Goal: Communication & Community: Answer question/provide support

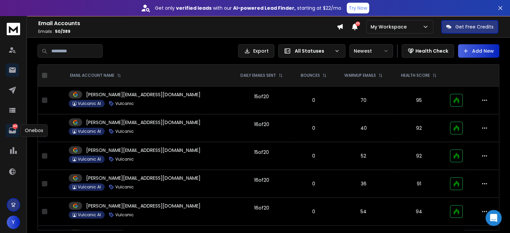
click at [14, 131] on icon at bounding box center [12, 131] width 7 height 6
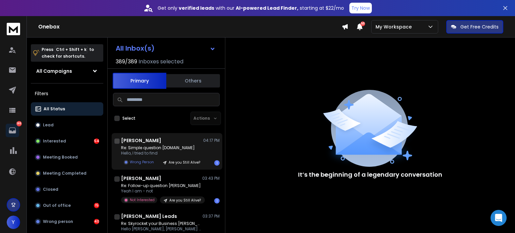
click at [153, 149] on p "Re: Simple question [DOMAIN_NAME]" at bounding box center [161, 147] width 81 height 5
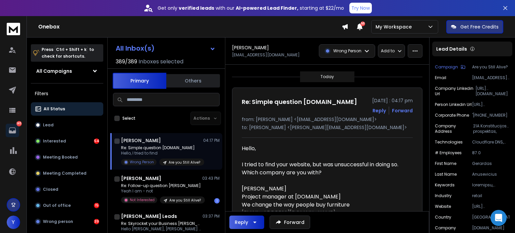
click at [249, 221] on div "Reply" at bounding box center [247, 222] width 24 height 8
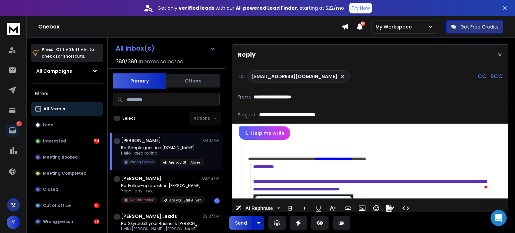
scroll to position [101, 0]
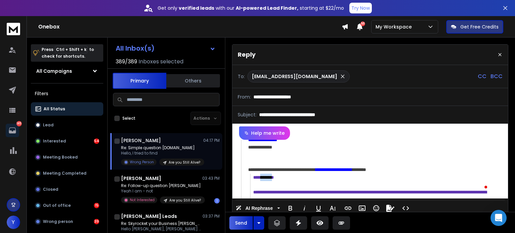
drag, startPoint x: 277, startPoint y: 180, endPoint x: 282, endPoint y: 178, distance: 5.9
click at [262, 178] on div "**********" at bounding box center [372, 177] width 238 height 7
click at [282, 178] on div "**********" at bounding box center [372, 177] width 238 height 7
drag, startPoint x: 279, startPoint y: 177, endPoint x: 232, endPoint y: 175, distance: 47.0
click at [232, 175] on div "**********" at bounding box center [371, 170] width 290 height 264
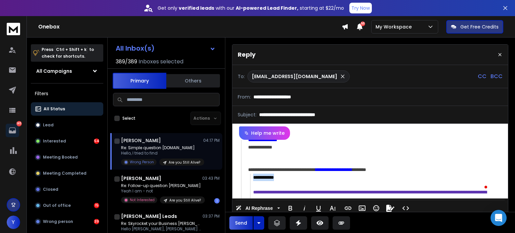
copy div "**********"
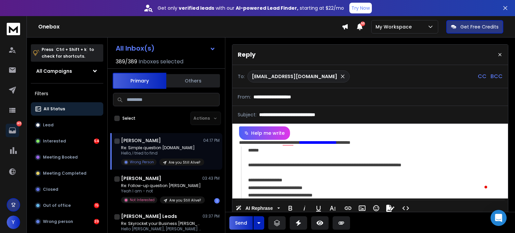
scroll to position [0, 0]
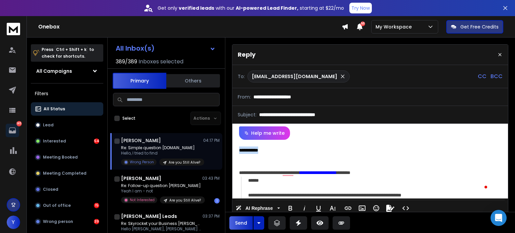
drag, startPoint x: 268, startPoint y: 147, endPoint x: 196, endPoint y: 142, distance: 73.0
click at [196, 142] on div "All Inbox(s) 389 / 389 Inboxes selected Primary Others Select Actions [PERSON_N…" at bounding box center [311, 154] width 408 height 233
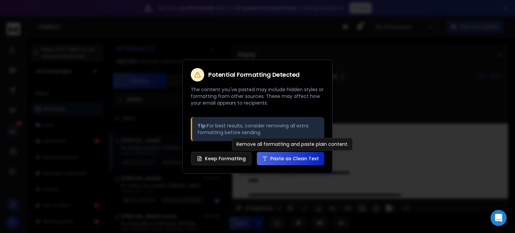
click at [298, 157] on button "Paste as Clean Text" at bounding box center [290, 158] width 67 height 13
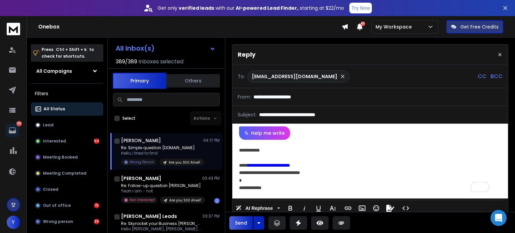
click at [266, 157] on div "To enrich screen reader interactions, please activate Accessibility in Grammarl…" at bounding box center [367, 157] width 256 height 7
click at [332, 172] on div "**********" at bounding box center [364, 172] width 250 height 7
click at [325, 178] on div "*" at bounding box center [364, 180] width 250 height 7
click at [248, 223] on button "Send" at bounding box center [241, 222] width 23 height 13
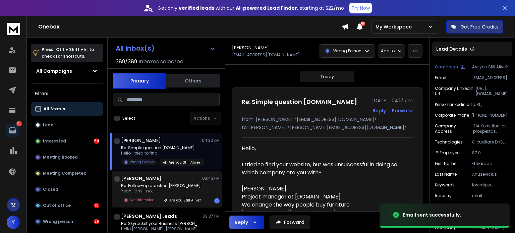
click at [178, 187] on p "Re: Follow-up question [PERSON_NAME]" at bounding box center [161, 185] width 81 height 5
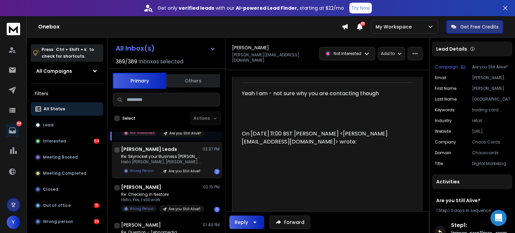
click at [178, 161] on p "Hello [PERSON_NAME], [PERSON_NAME] no longer" at bounding box center [161, 161] width 81 height 5
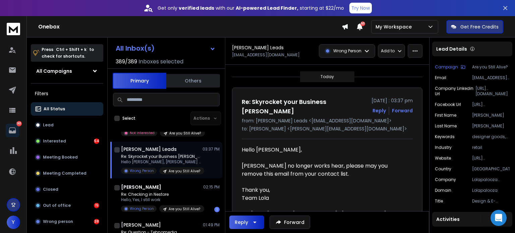
click at [154, 177] on div "[PERSON_NAME] Leads 03:37 PM Re: Skyrocket your Business [PERSON_NAME] Hello [P…" at bounding box center [167, 160] width 111 height 37
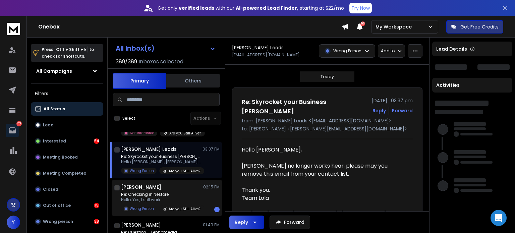
click at [160, 196] on p "Re: Checking in Nestore" at bounding box center [161, 194] width 81 height 5
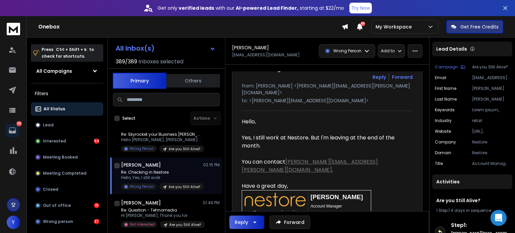
scroll to position [101, 0]
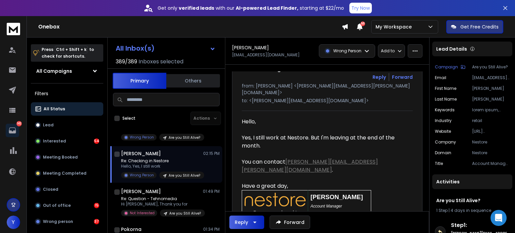
click at [180, 162] on p "Re: Checking in Nestore" at bounding box center [161, 160] width 81 height 5
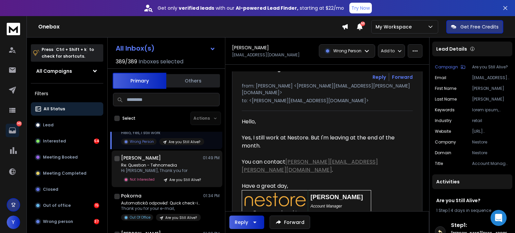
click at [183, 164] on p "Re: Question - Tehnomedia" at bounding box center [161, 165] width 81 height 5
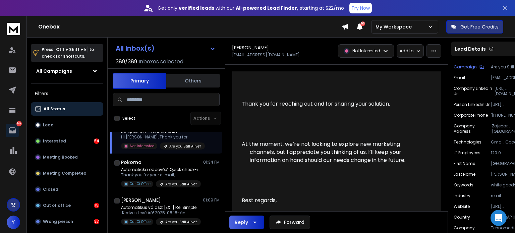
scroll to position [101, 0]
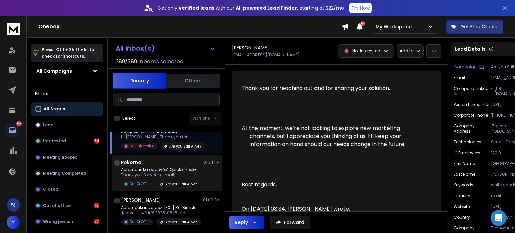
click at [164, 167] on p "Automatická odpověď: Quick check-in Michaela" at bounding box center [161, 169] width 81 height 5
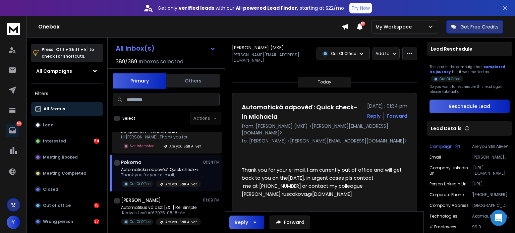
click at [179, 144] on p "Are you Still Alive?" at bounding box center [185, 146] width 32 height 5
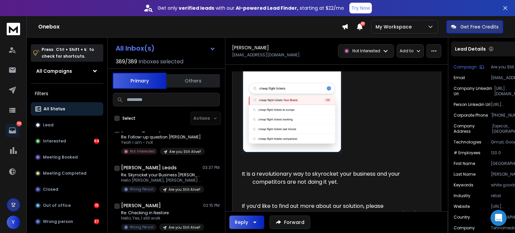
scroll to position [0, 0]
